Goal: Task Accomplishment & Management: Use online tool/utility

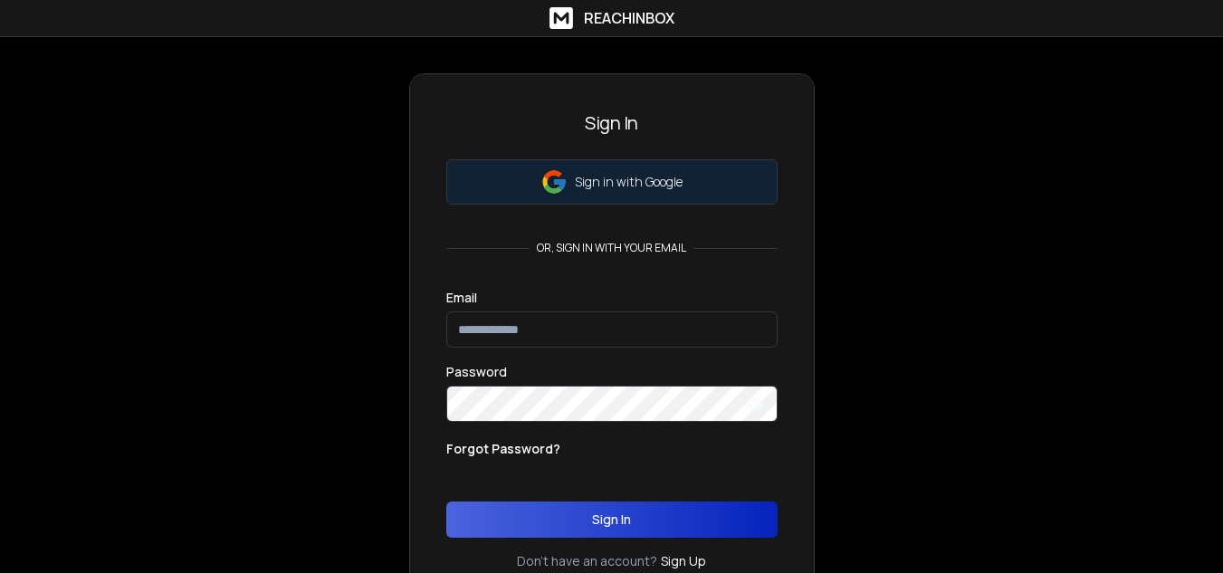
click at [622, 187] on p "Sign in with Google" at bounding box center [629, 182] width 108 height 18
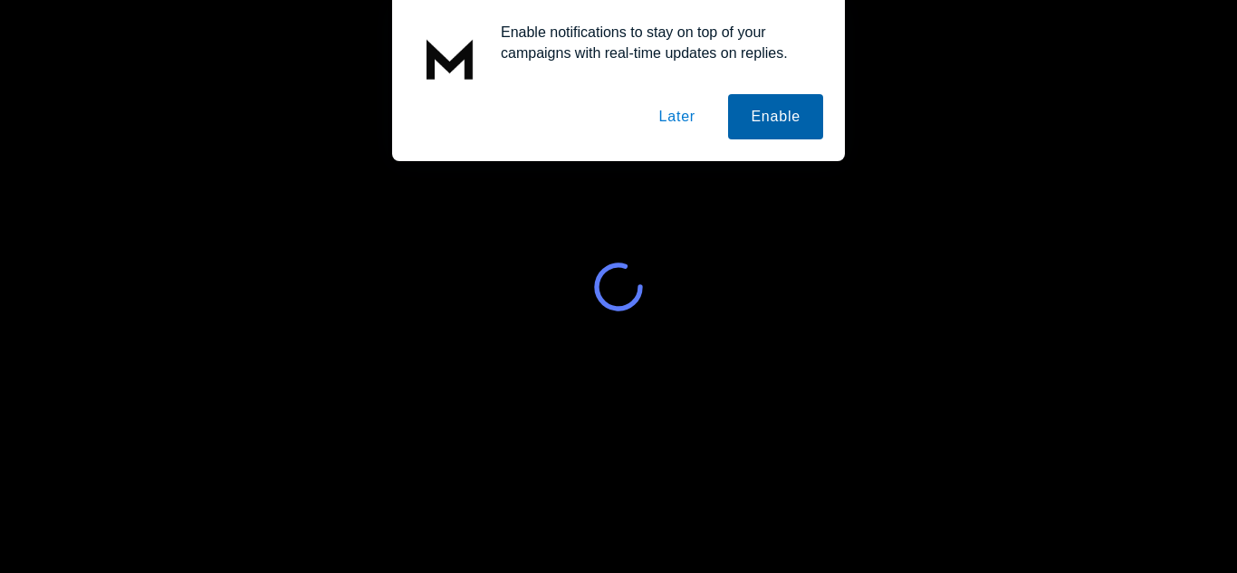
click at [778, 120] on button "Enable" at bounding box center [775, 116] width 95 height 45
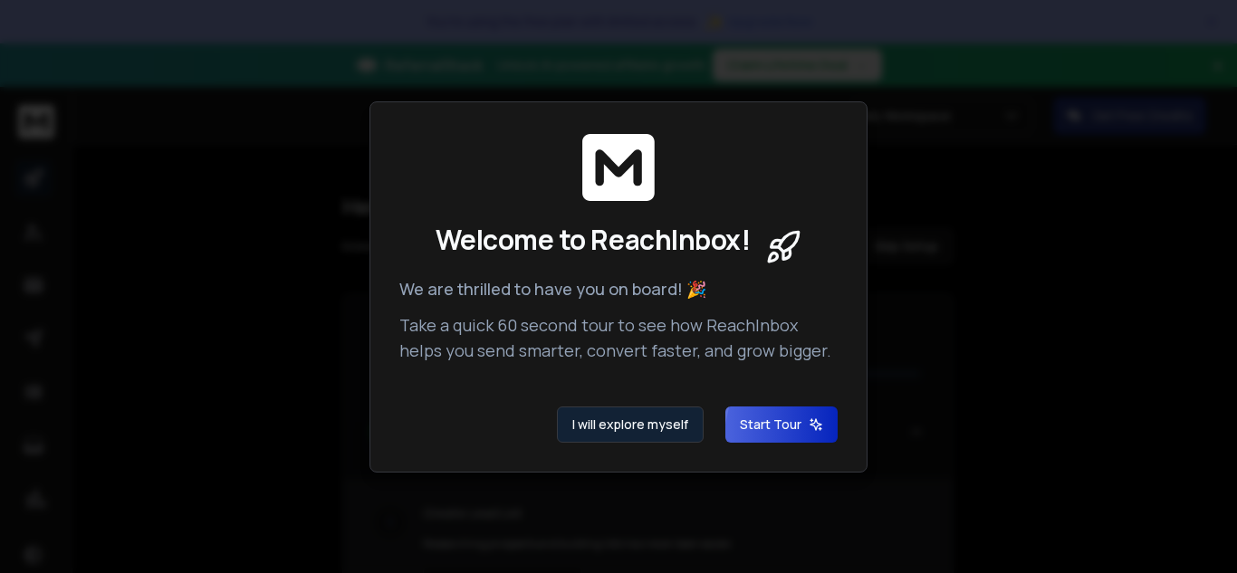
click at [682, 424] on button "I will explore myself" at bounding box center [630, 425] width 147 height 36
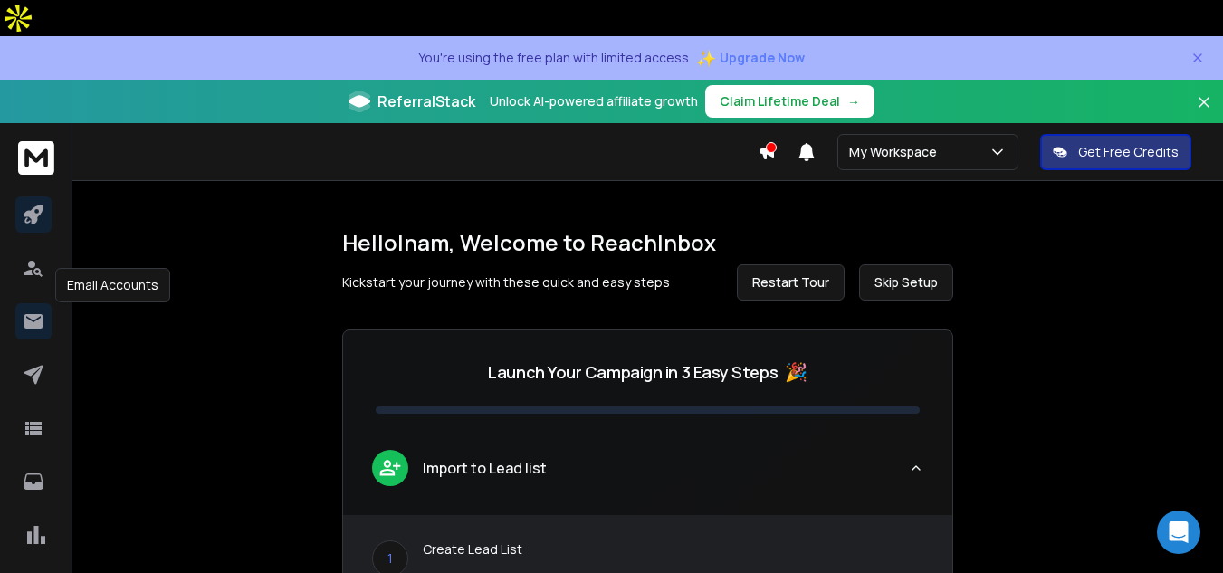
click at [38, 314] on icon at bounding box center [33, 321] width 18 height 14
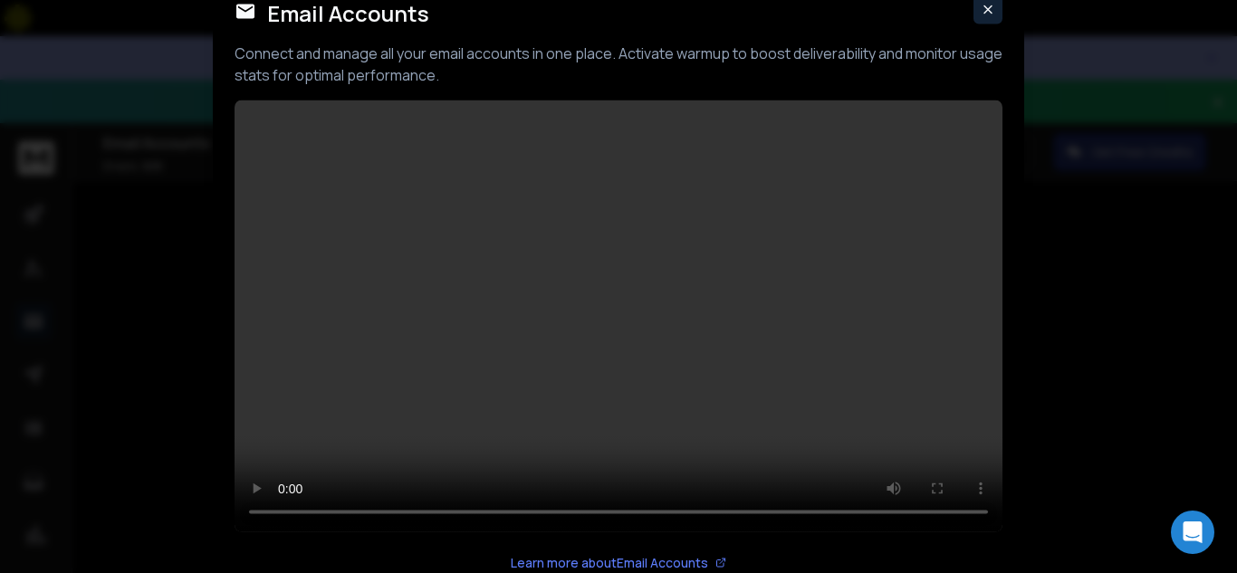
click at [987, 5] on icon at bounding box center [988, 9] width 14 height 14
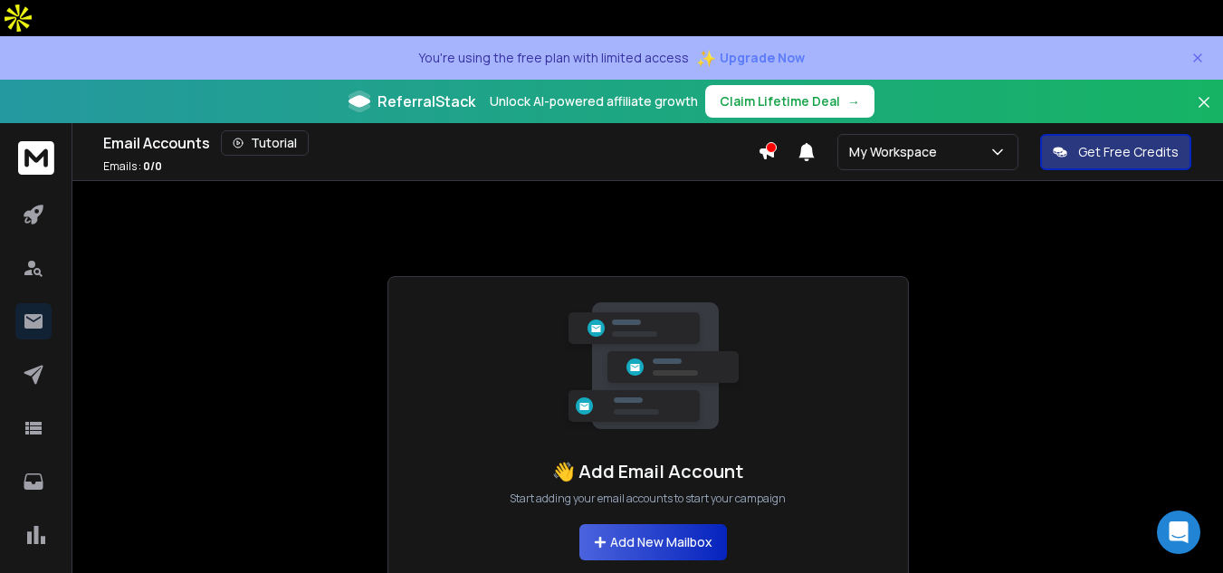
click at [655, 524] on button "Add New Mailbox" at bounding box center [654, 542] width 148 height 36
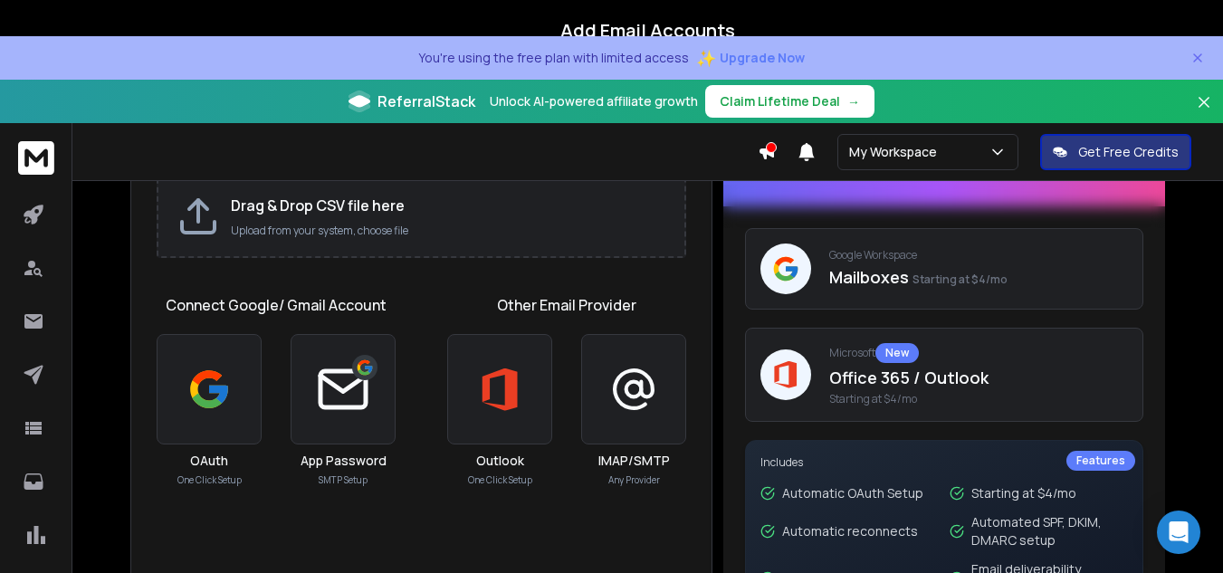
scroll to position [166, 0]
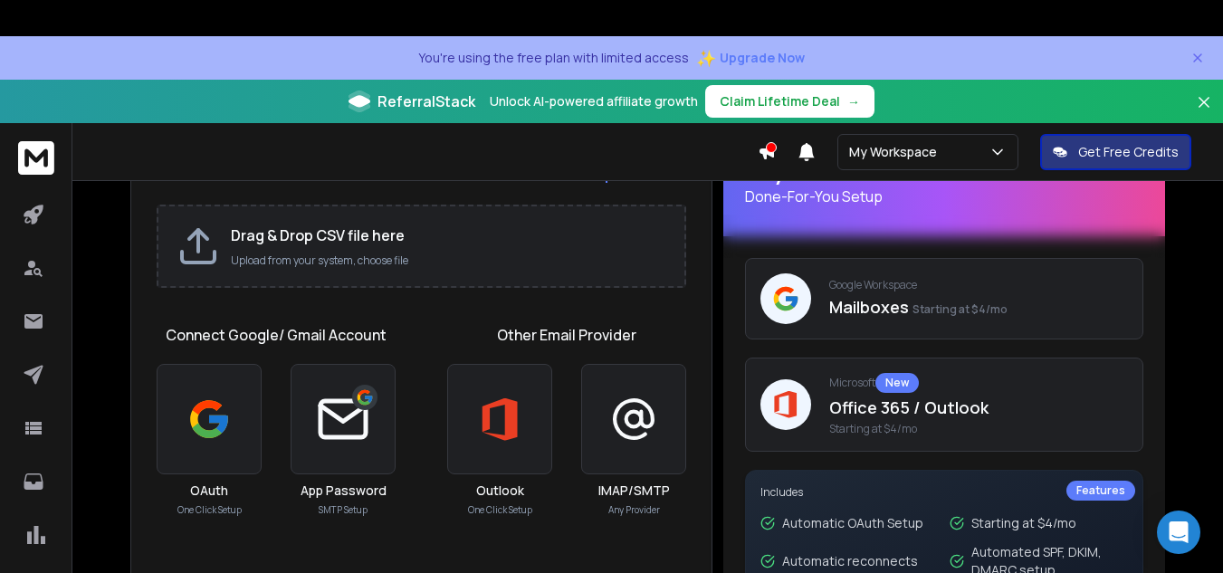
click at [874, 294] on p "Mailboxes Starting at $4/mo" at bounding box center [979, 306] width 299 height 25
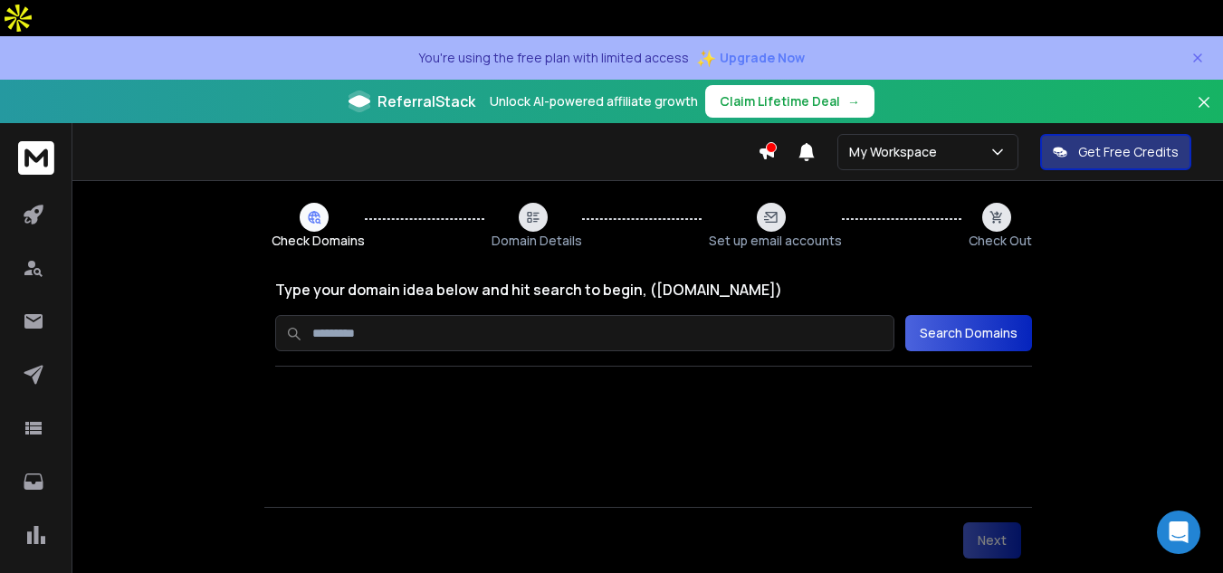
click at [385, 315] on input at bounding box center [584, 333] width 619 height 36
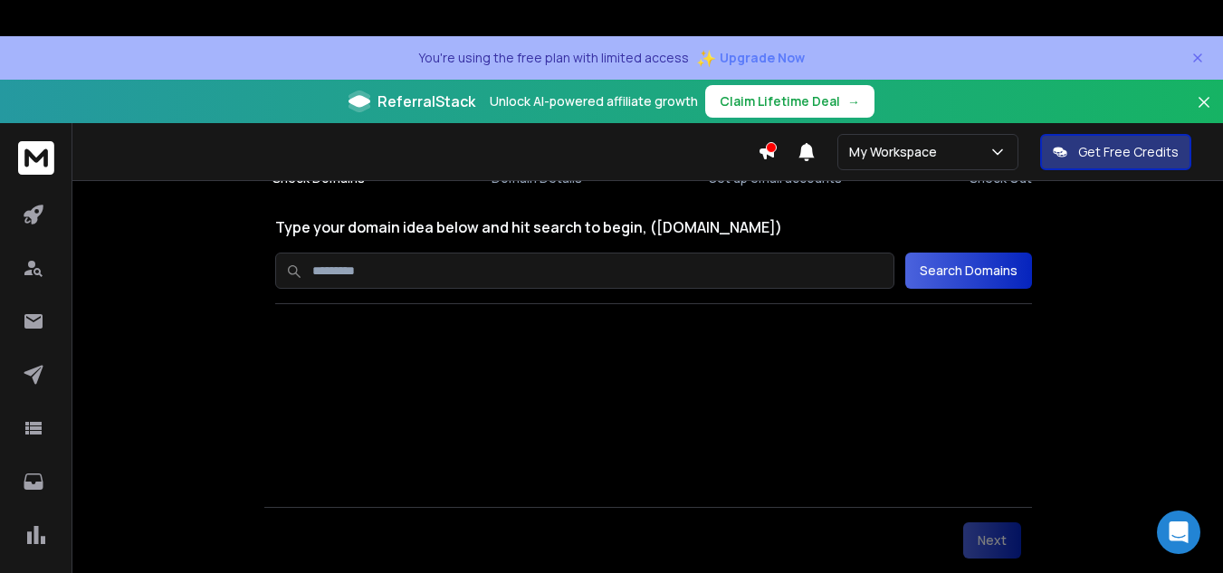
scroll to position [145, 0]
